Goal: Task Accomplishment & Management: Manage account settings

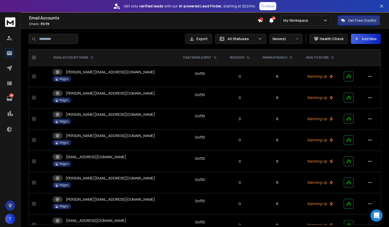
scroll to position [179, 0]
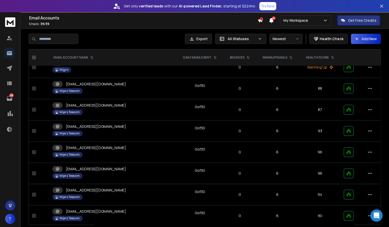
click at [347, 108] on icon at bounding box center [349, 109] width 4 height 5
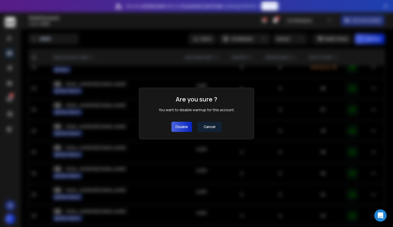
click at [217, 128] on button "Cancel" at bounding box center [209, 127] width 25 height 10
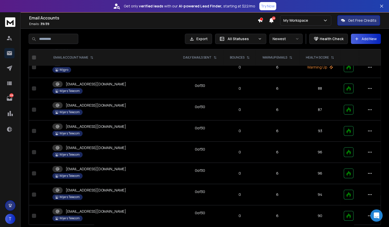
scroll to position [128, 0]
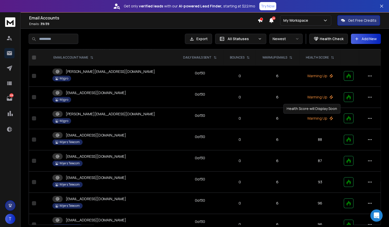
click at [314, 116] on p "Warming Up" at bounding box center [320, 118] width 35 height 5
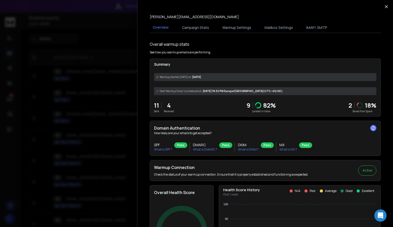
click at [385, 8] on icon "button" at bounding box center [386, 6] width 3 height 3
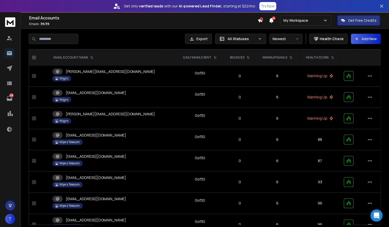
click at [347, 137] on icon at bounding box center [349, 139] width 4 height 5
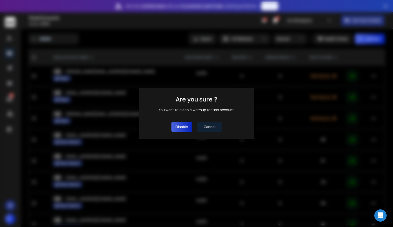
click at [215, 128] on button "Cancel" at bounding box center [209, 127] width 25 height 10
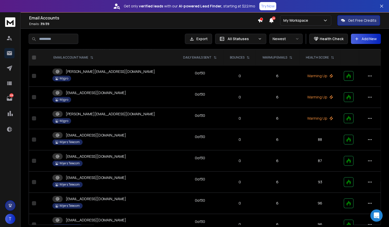
click at [314, 137] on td "88" at bounding box center [320, 139] width 41 height 21
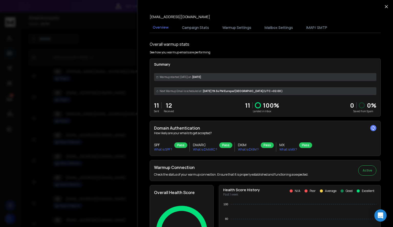
click at [384, 7] on icon "button" at bounding box center [386, 6] width 5 height 5
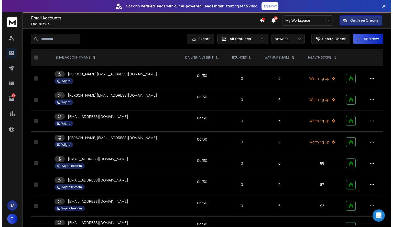
scroll to position [0, 0]
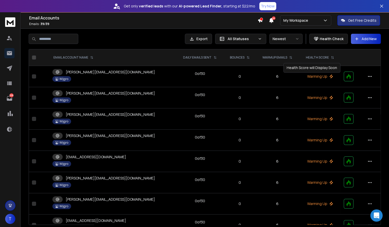
click at [309, 77] on p "Warming Up" at bounding box center [320, 76] width 35 height 5
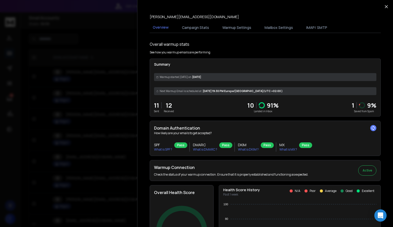
click at [385, 7] on icon "button" at bounding box center [386, 6] width 3 height 3
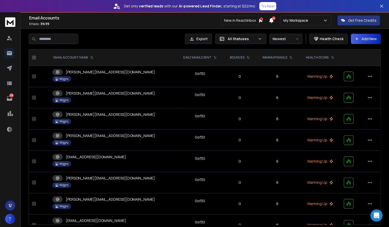
click at [263, 19] on div at bounding box center [261, 19] width 3 height 3
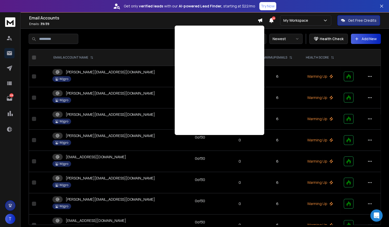
scroll to position [3, 0]
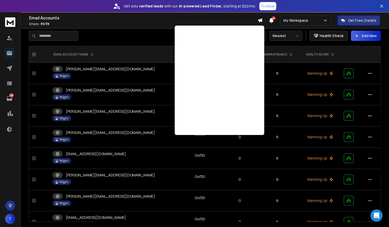
click at [130, 18] on h1 "Email Accounts" at bounding box center [143, 18] width 229 height 6
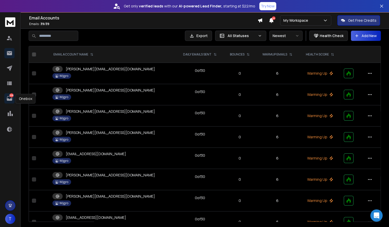
click at [12, 96] on p "1036" at bounding box center [11, 95] width 4 height 4
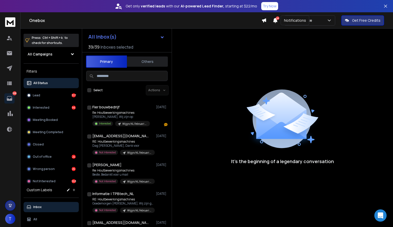
click at [277, 20] on icon at bounding box center [275, 20] width 5 height 5
